Goal: Task Accomplishment & Management: Manage account settings

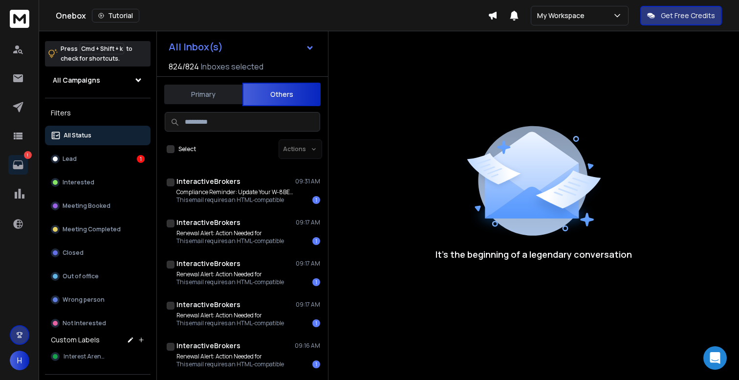
click at [200, 95] on button "Primary" at bounding box center [203, 95] width 78 height 22
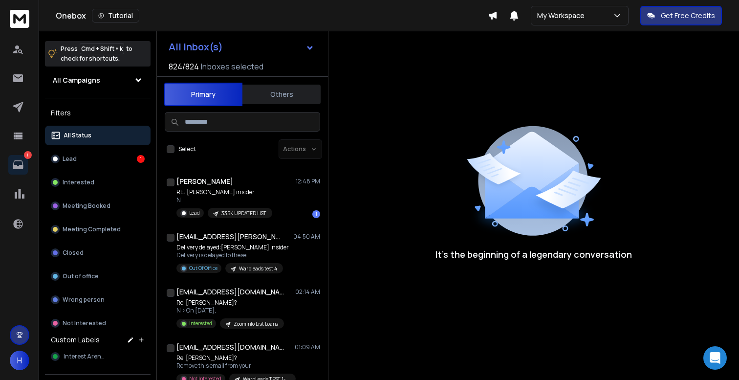
click at [269, 169] on div "[PERSON_NAME] 12:48 PM RE: [PERSON_NAME] insider N Lead 335K UPDATED LIST 1 [EM…" at bounding box center [242, 309] width 171 height 281
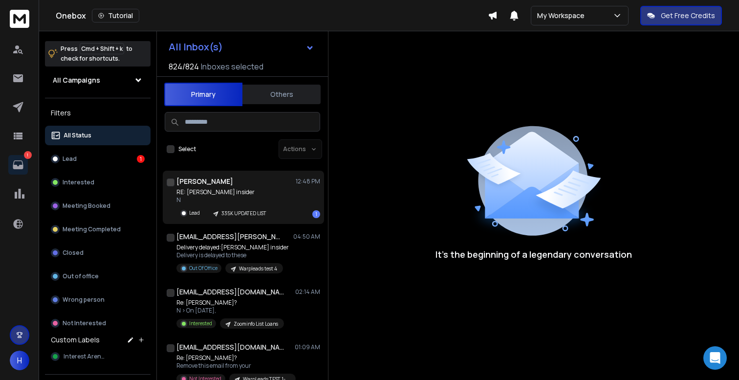
click at [263, 189] on p "RE: [PERSON_NAME] insider" at bounding box center [224, 192] width 96 height 8
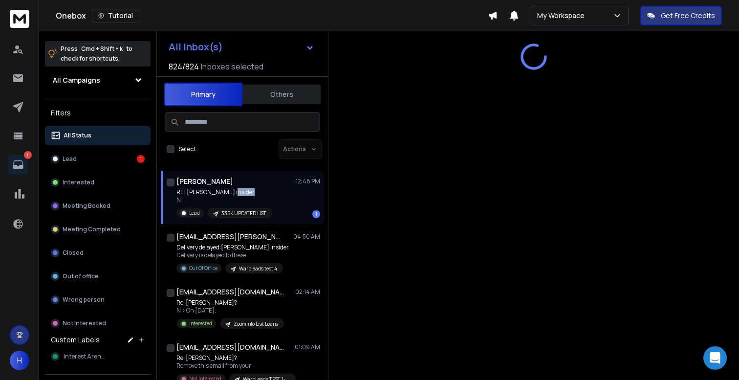
click at [263, 189] on p "RE: [PERSON_NAME] insider" at bounding box center [224, 192] width 96 height 8
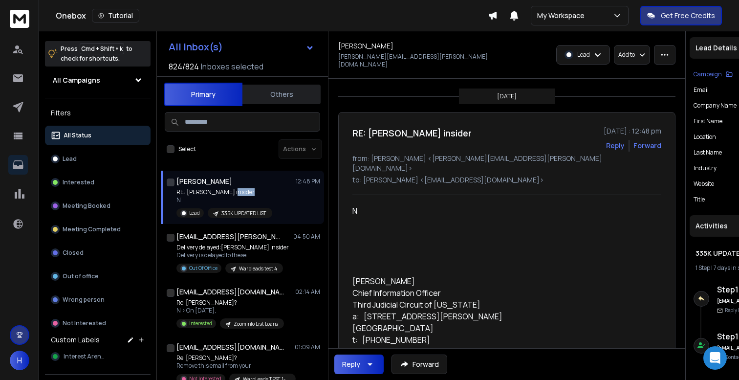
click at [262, 87] on button "Others" at bounding box center [281, 95] width 78 height 22
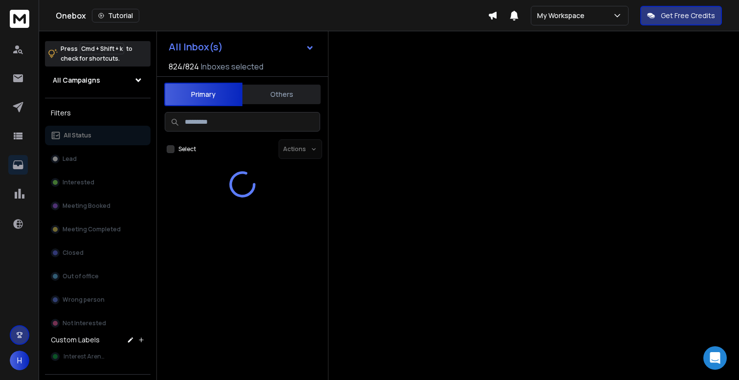
click at [204, 86] on button "Primary" at bounding box center [203, 94] width 78 height 23
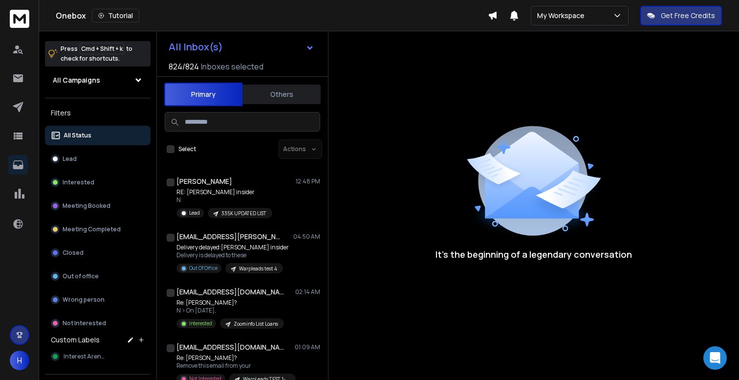
click at [262, 82] on div "All Inbox(s) 824 / 824 Inboxes selected Primary Others Select Actions [PERSON_N…" at bounding box center [242, 221] width 171 height 380
drag, startPoint x: 204, startPoint y: 89, endPoint x: 262, endPoint y: 96, distance: 58.6
click at [203, 89] on button "Primary" at bounding box center [203, 94] width 78 height 23
click at [272, 97] on button "Others" at bounding box center [281, 95] width 78 height 22
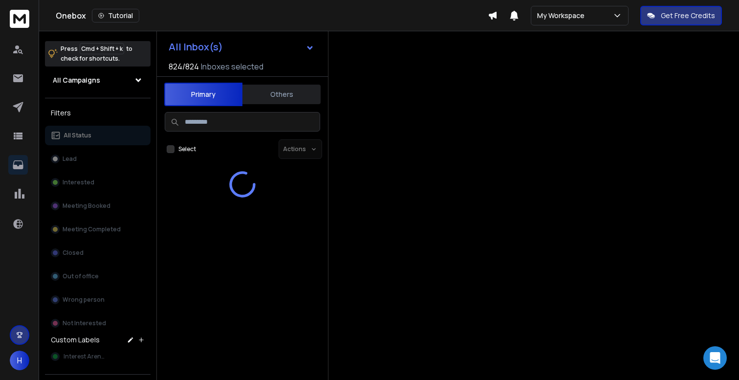
click at [221, 96] on button "Primary" at bounding box center [203, 94] width 78 height 23
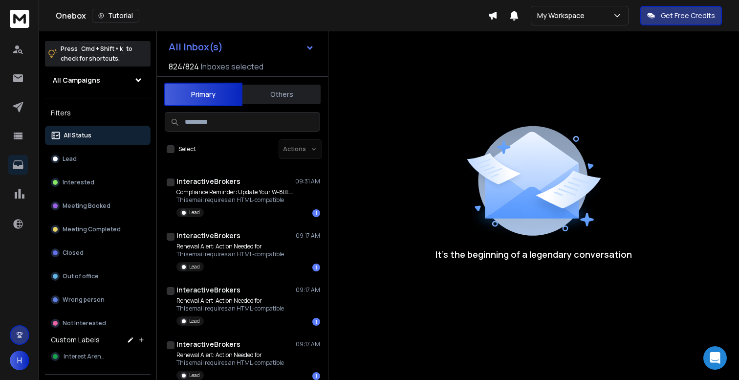
drag, startPoint x: 300, startPoint y: 103, endPoint x: 204, endPoint y: 105, distance: 96.3
click at [300, 103] on button "Others" at bounding box center [281, 95] width 78 height 22
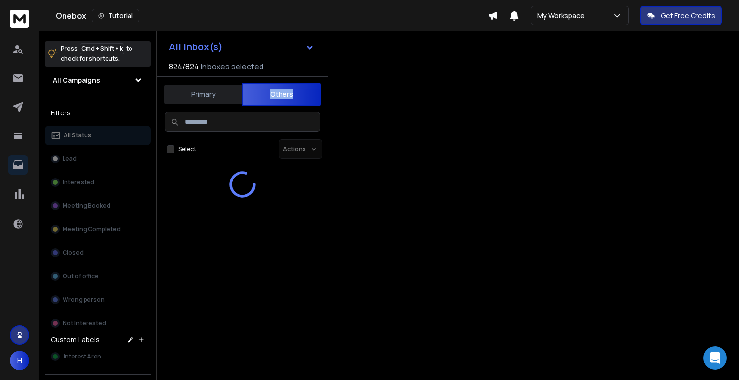
click at [196, 106] on div "Primary Others Select Actions" at bounding box center [242, 174] width 171 height 178
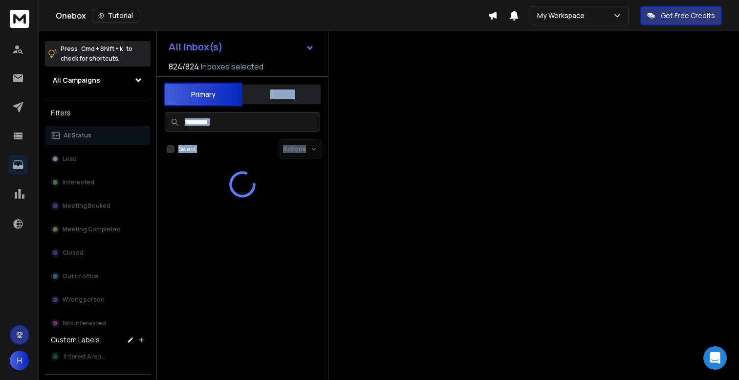
click at [219, 92] on button "Primary" at bounding box center [203, 94] width 78 height 23
